Goal: Task Accomplishment & Management: Complete application form

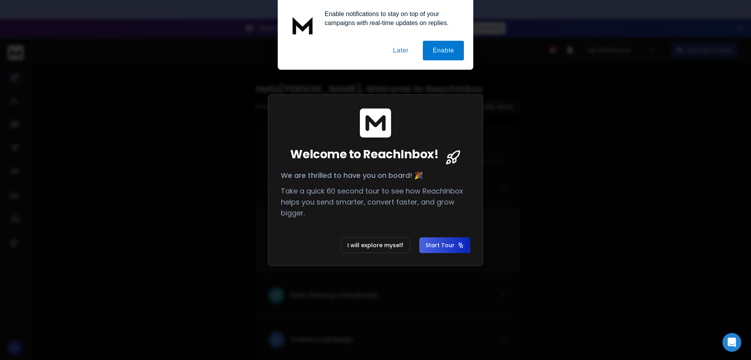
click at [436, 246] on span "Start Tour" at bounding box center [445, 245] width 38 height 8
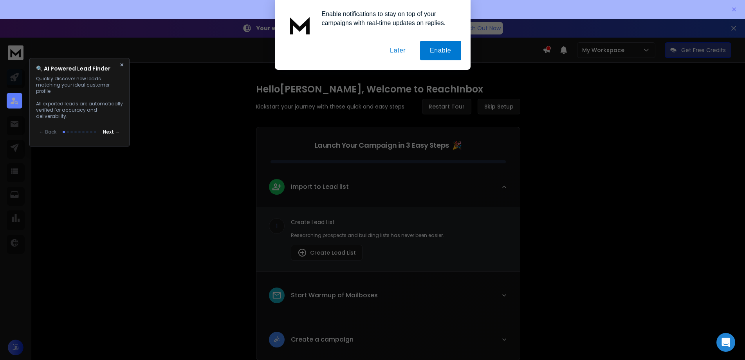
click at [401, 51] on button "Later" at bounding box center [397, 51] width 35 height 20
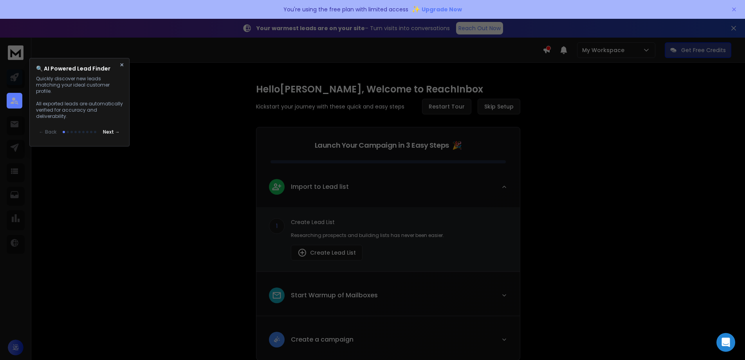
drag, startPoint x: 120, startPoint y: 65, endPoint x: 122, endPoint y: 70, distance: 5.8
click at [120, 65] on button "×" at bounding box center [121, 64] width 5 height 7
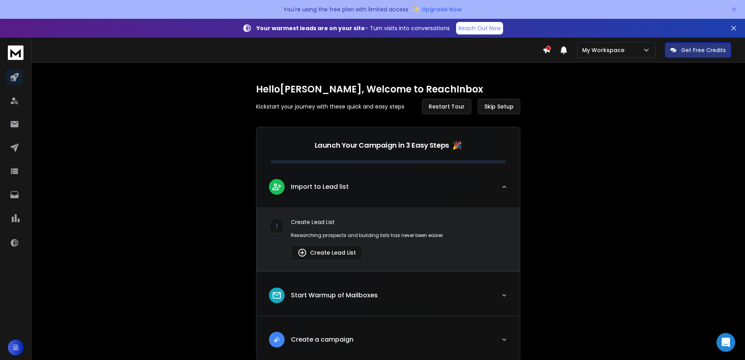
scroll to position [21, 0]
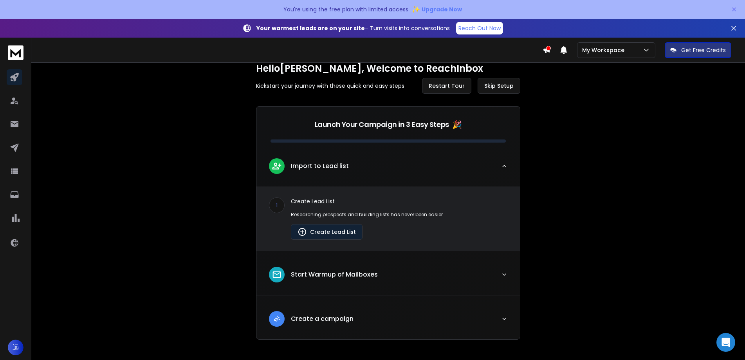
click at [343, 232] on button "Create Lead List" at bounding box center [327, 232] width 72 height 16
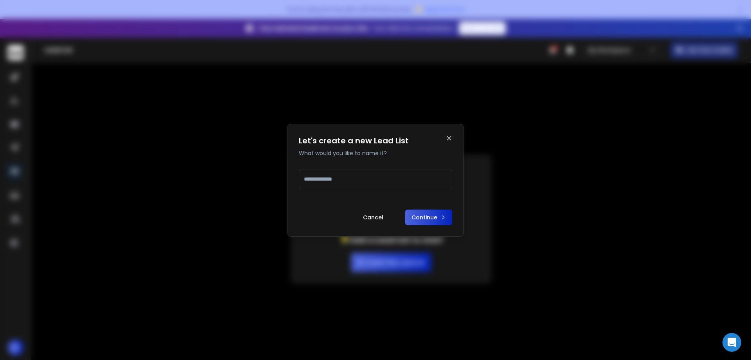
click at [397, 177] on input at bounding box center [375, 179] width 153 height 20
type input "***"
click at [419, 219] on button "Continue" at bounding box center [428, 217] width 47 height 16
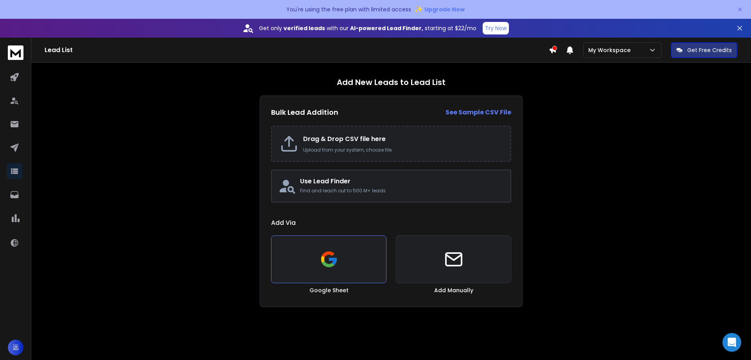
click at [339, 267] on div at bounding box center [328, 259] width 115 height 48
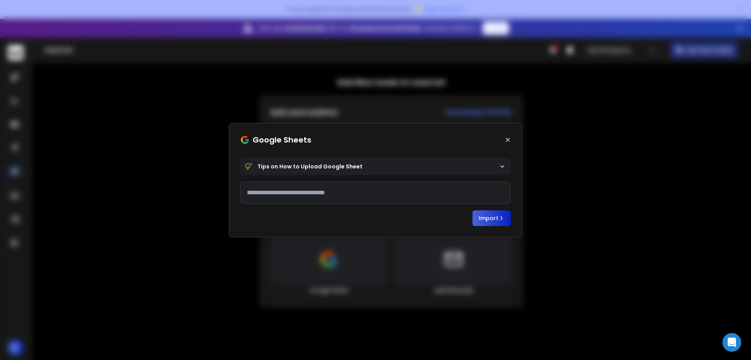
click at [375, 165] on div "Tips on How to Upload Google Sheet" at bounding box center [375, 166] width 271 height 17
click at [359, 193] on input at bounding box center [375, 192] width 271 height 23
click at [510, 137] on icon at bounding box center [508, 140] width 6 height 6
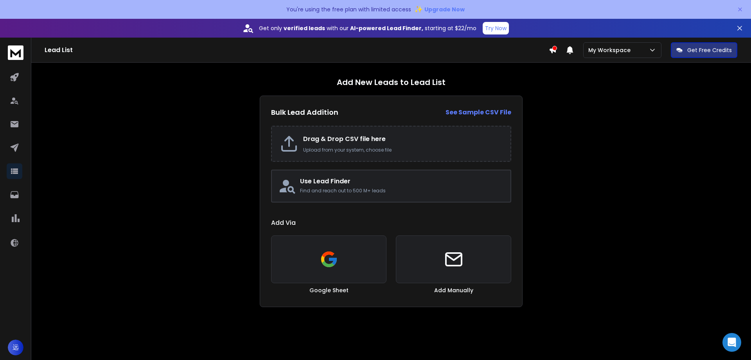
click at [216, 126] on div "Add New Leads to Lead List Bulk Lead Addition See Sample CSV File Drag & Drop C…" at bounding box center [391, 192] width 720 height 230
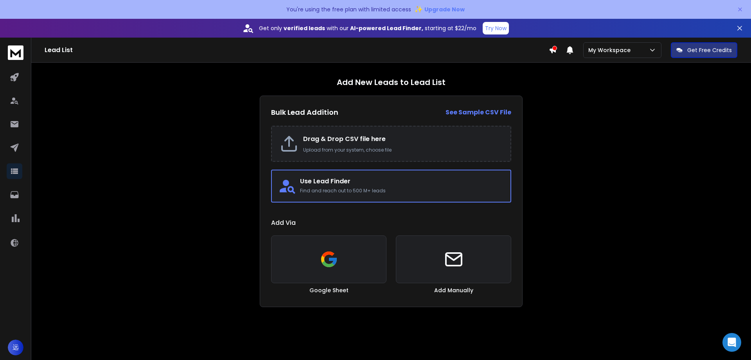
click at [331, 185] on h2 "Use Lead Finder" at bounding box center [402, 181] width 204 height 9
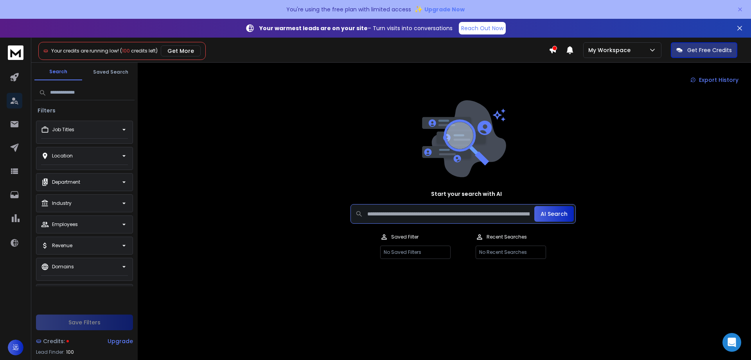
click at [412, 211] on textarea at bounding box center [448, 214] width 162 height 16
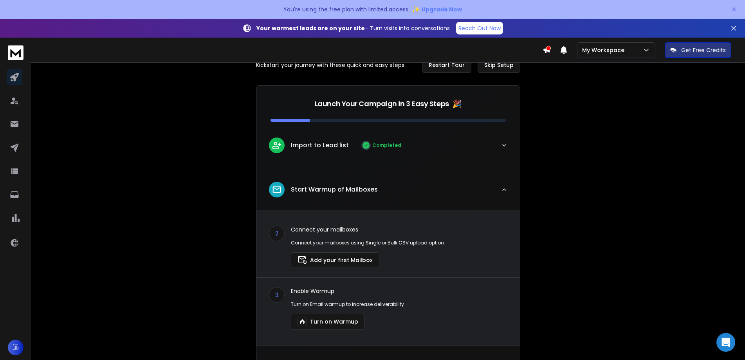
scroll to position [92, 0]
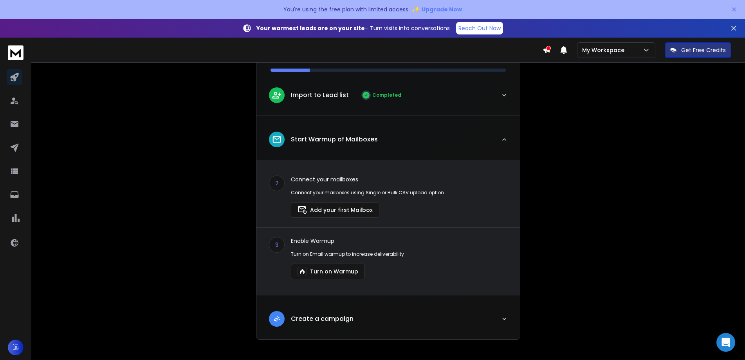
click at [441, 140] on button "Start Warmup of Mailboxes" at bounding box center [387, 142] width 263 height 34
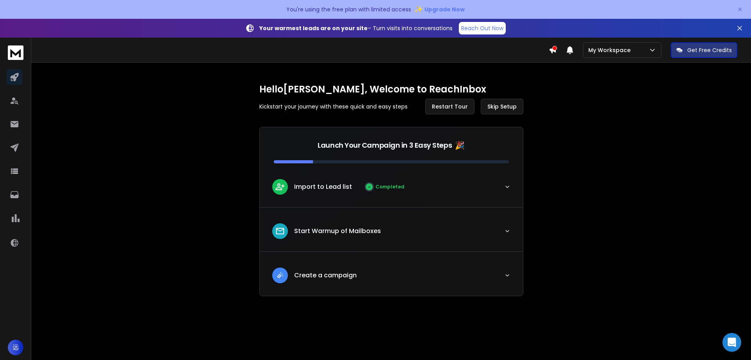
click at [398, 227] on button "Start Warmup of Mailboxes" at bounding box center [391, 234] width 263 height 34
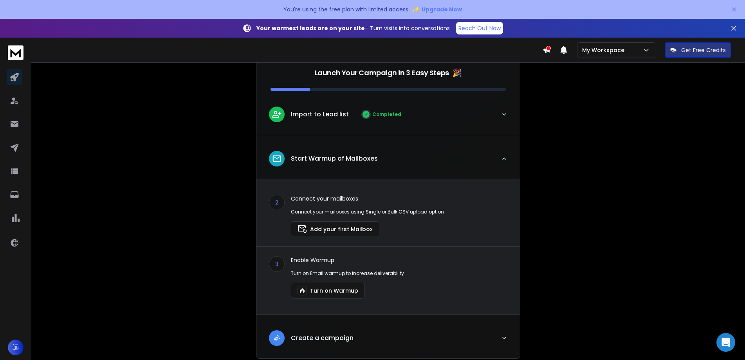
scroll to position [78, 0]
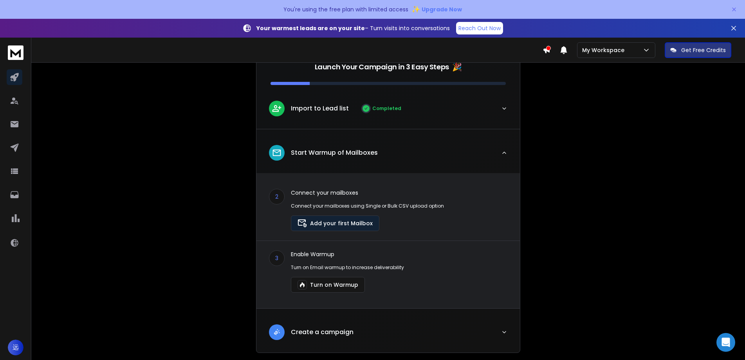
click at [356, 218] on button "Add your first Mailbox" at bounding box center [335, 223] width 88 height 16
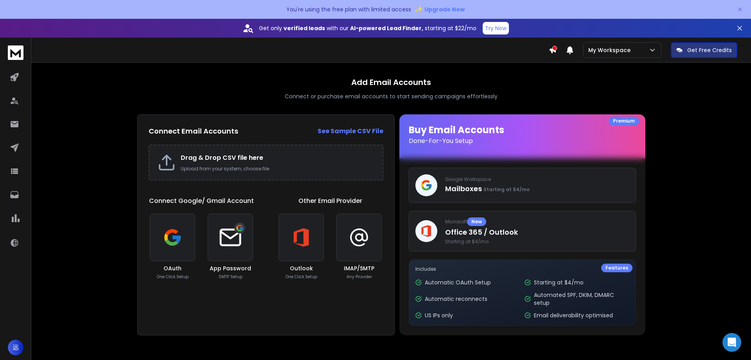
click at [549, 94] on div "Add Email Accounts Connect or purchase email accounts to start sending campaign…" at bounding box center [391, 88] width 720 height 23
click at [738, 26] on icon at bounding box center [740, 28] width 7 height 7
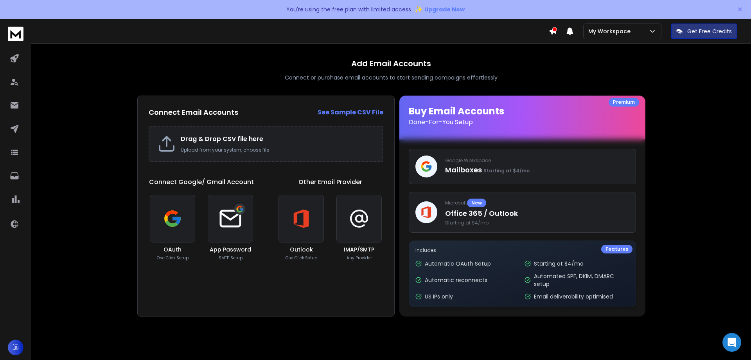
click at [745, 9] on div "You're using the free plan with limited access ✨ Upgrade Now" at bounding box center [375, 9] width 751 height 19
